Goal: Navigation & Orientation: Find specific page/section

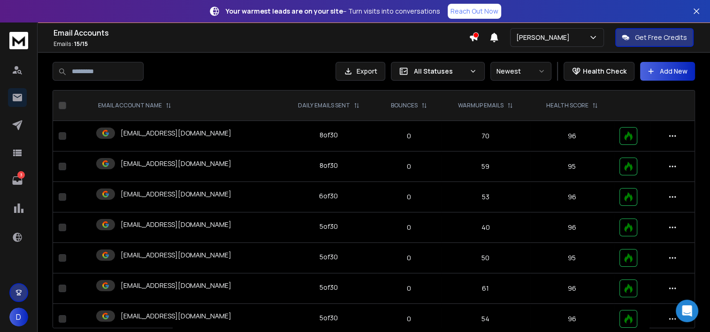
click at [31, 181] on div "3 D" at bounding box center [19, 180] width 38 height 314
click at [23, 178] on p "3" at bounding box center [21, 175] width 8 height 8
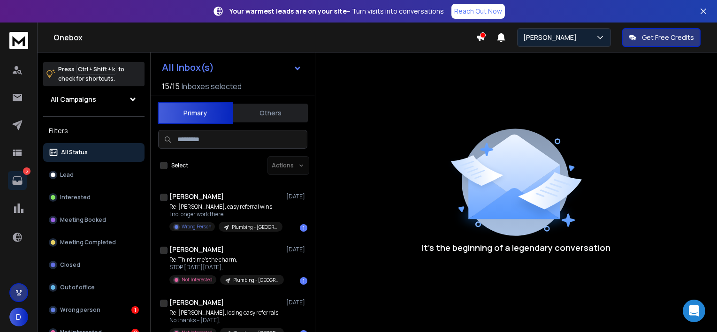
click at [558, 38] on p "[PERSON_NAME]" at bounding box center [551, 37] width 57 height 9
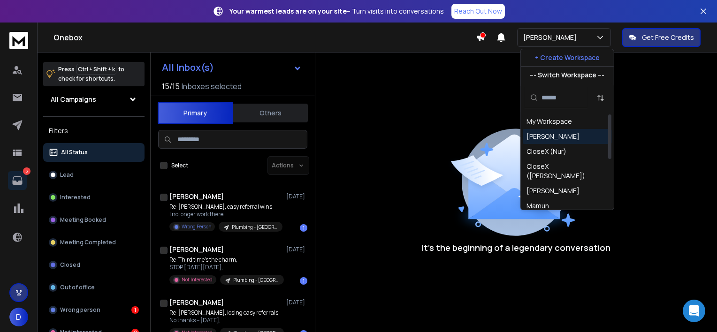
click at [565, 138] on div "[PERSON_NAME]" at bounding box center [553, 136] width 53 height 9
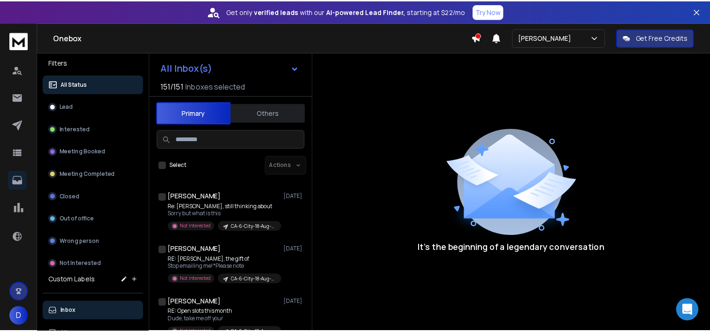
scroll to position [66, 0]
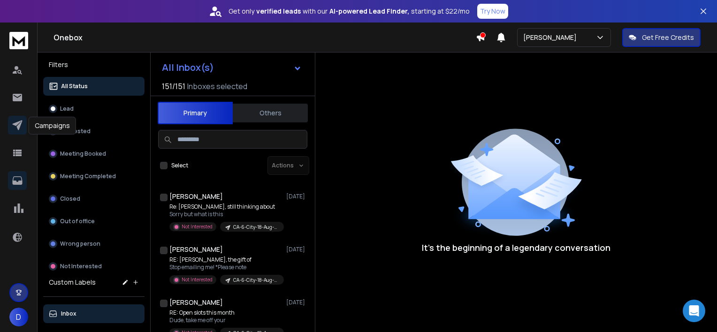
click at [18, 121] on icon at bounding box center [17, 125] width 11 height 11
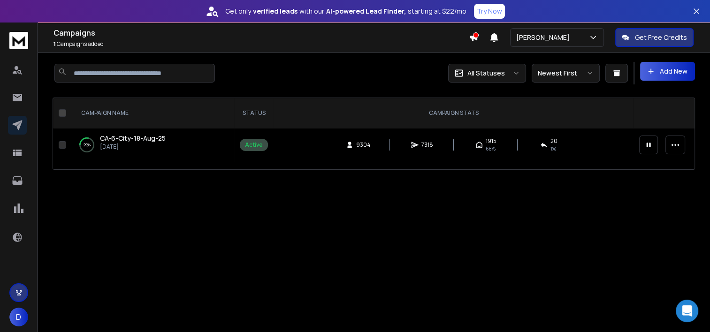
click at [137, 134] on span "CA-6-City-18-Aug-25" at bounding box center [133, 138] width 66 height 9
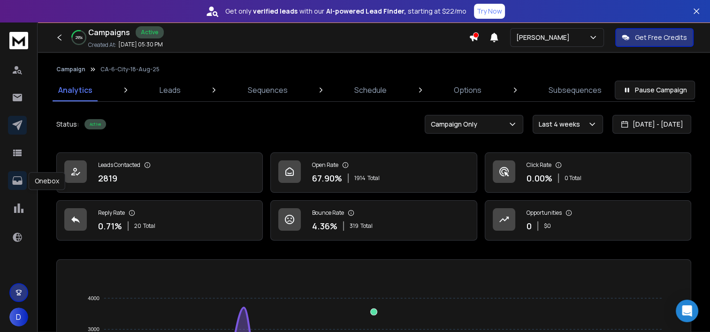
click at [21, 182] on icon at bounding box center [17, 181] width 10 height 8
